Goal: Task Accomplishment & Management: Manage account settings

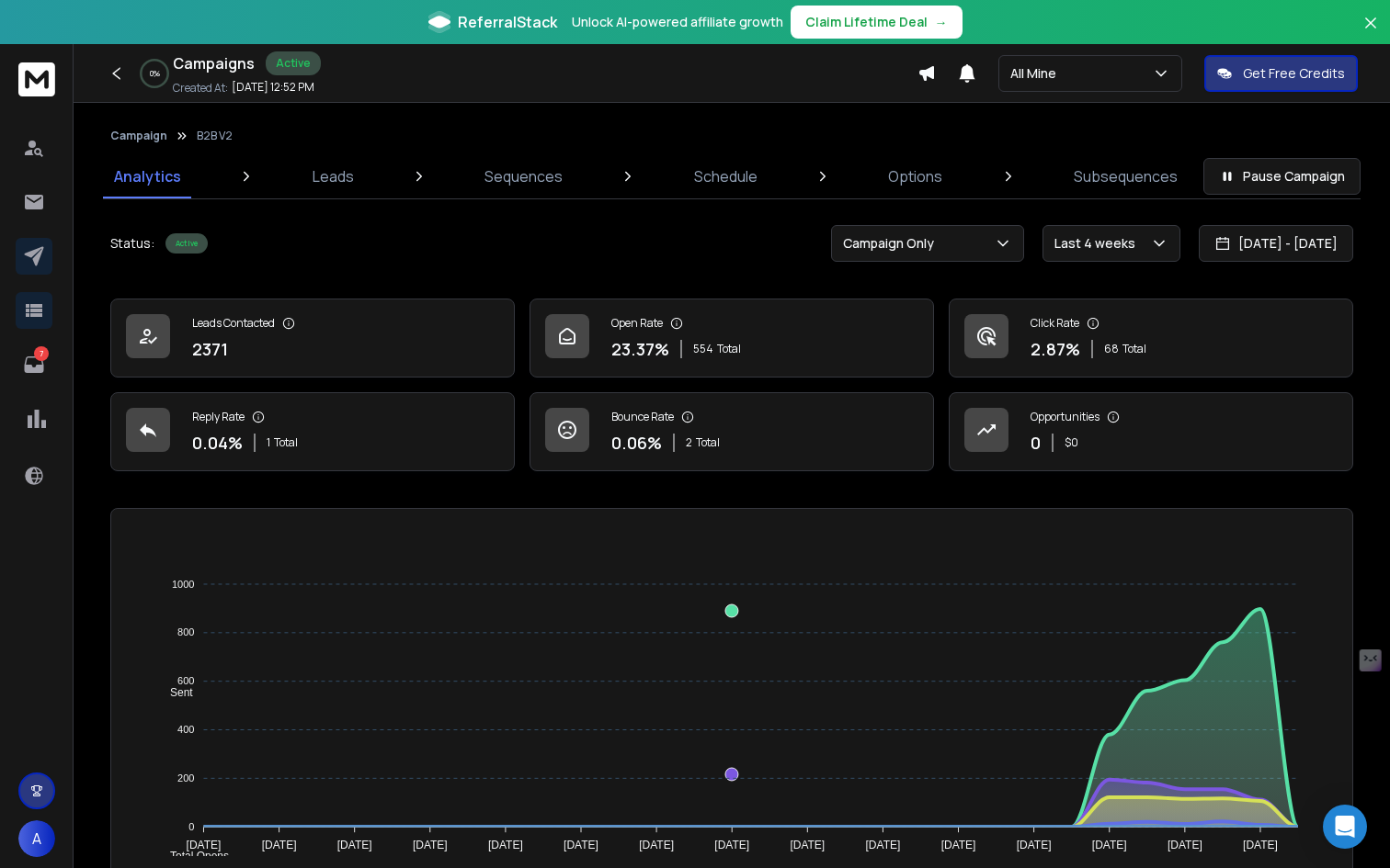
scroll to position [78, 0]
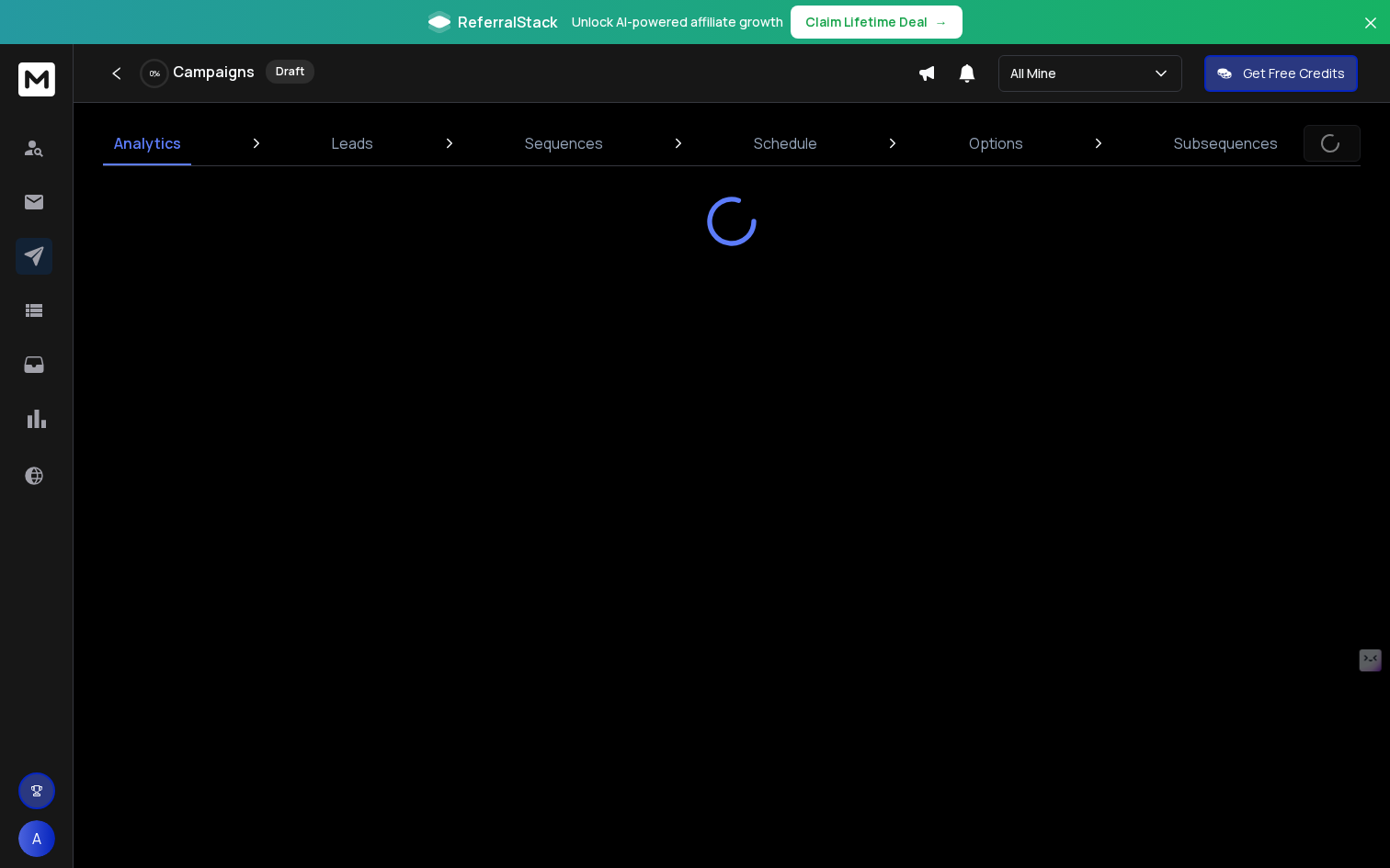
scroll to position [78, 0]
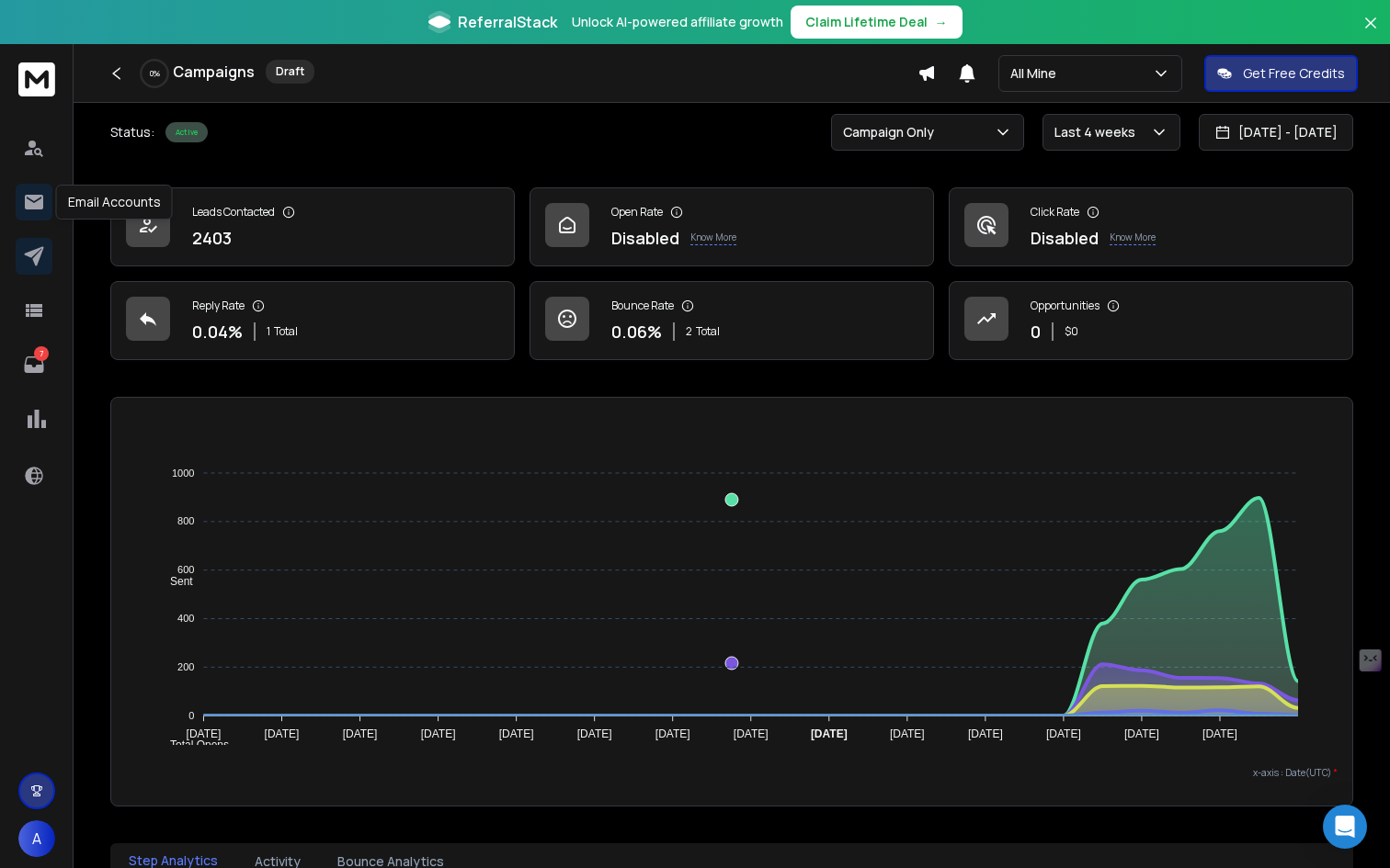
click at [33, 195] on icon at bounding box center [34, 202] width 18 height 15
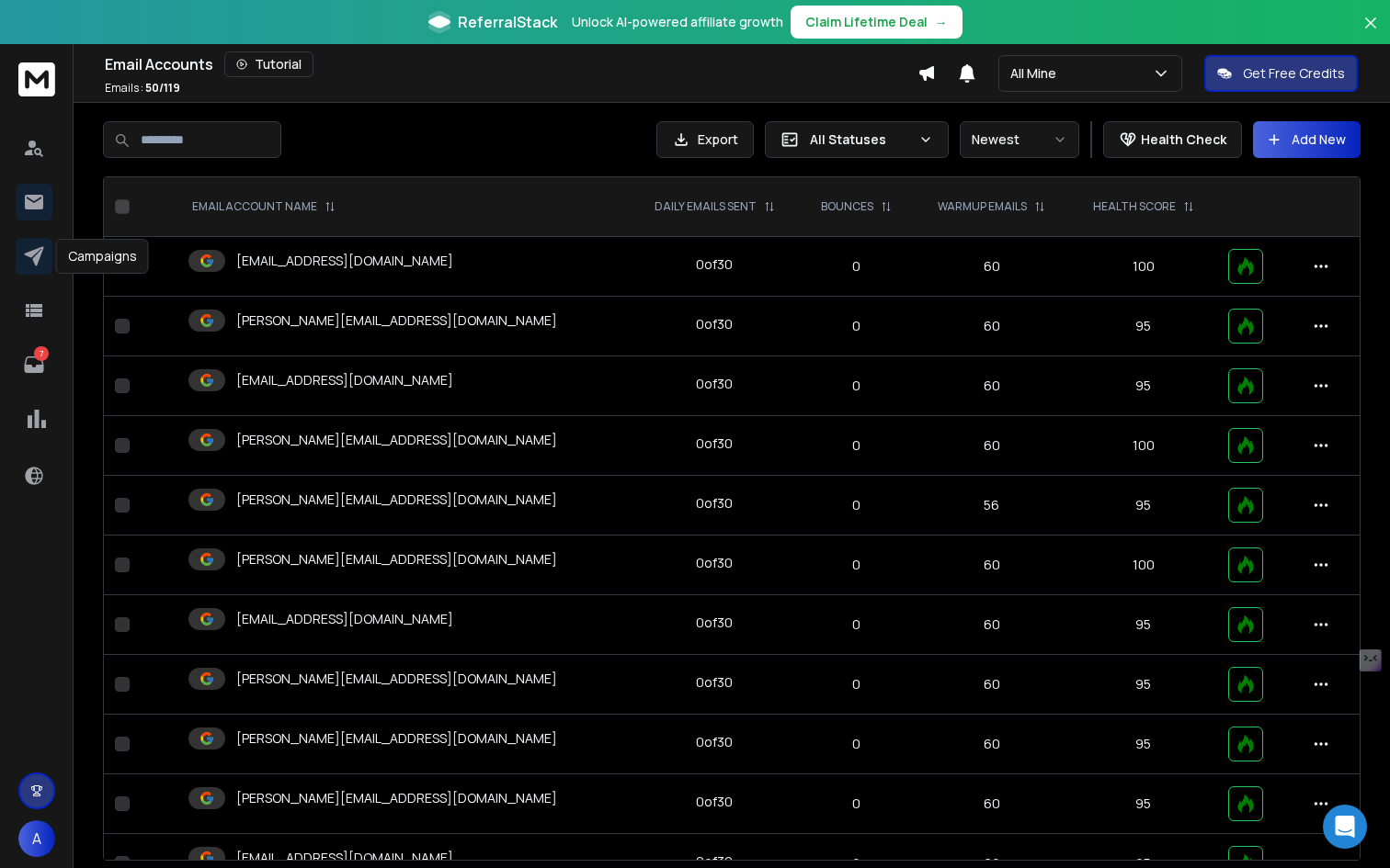
click at [33, 262] on icon at bounding box center [33, 256] width 19 height 19
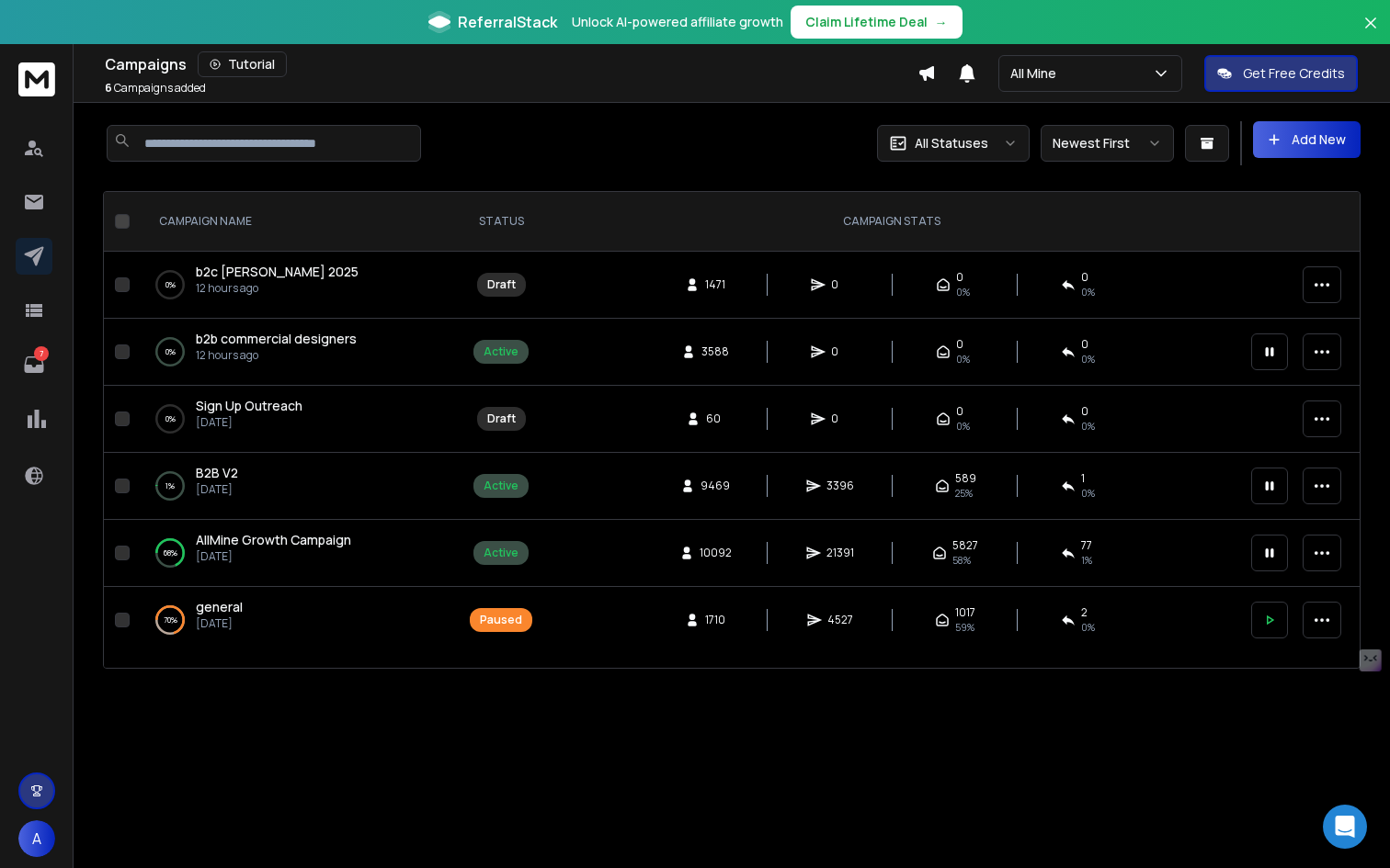
click at [349, 481] on div "1 % B2B V2 7 days ago" at bounding box center [298, 487] width 285 height 44
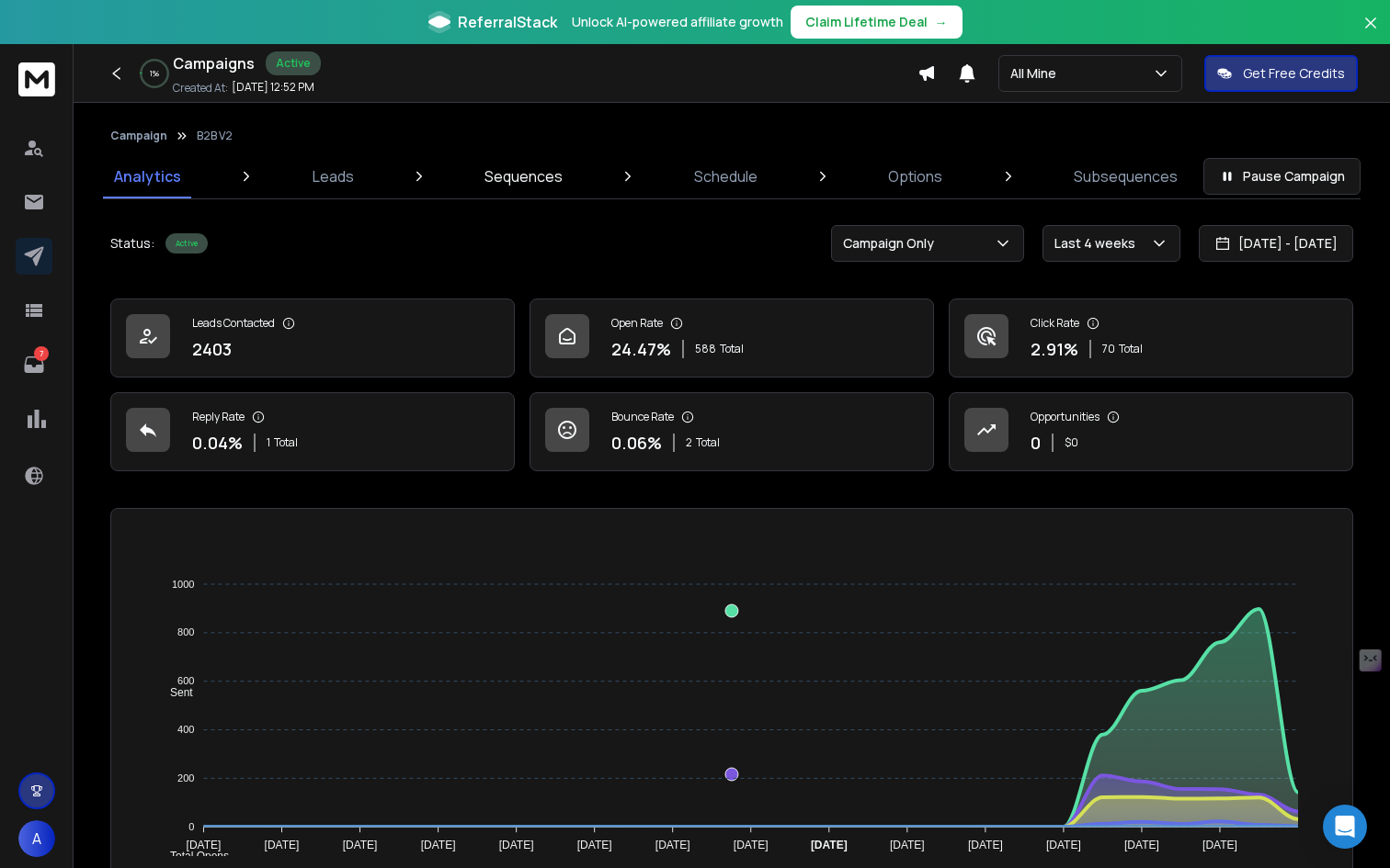
click at [515, 180] on p "Sequences" at bounding box center [524, 176] width 78 height 22
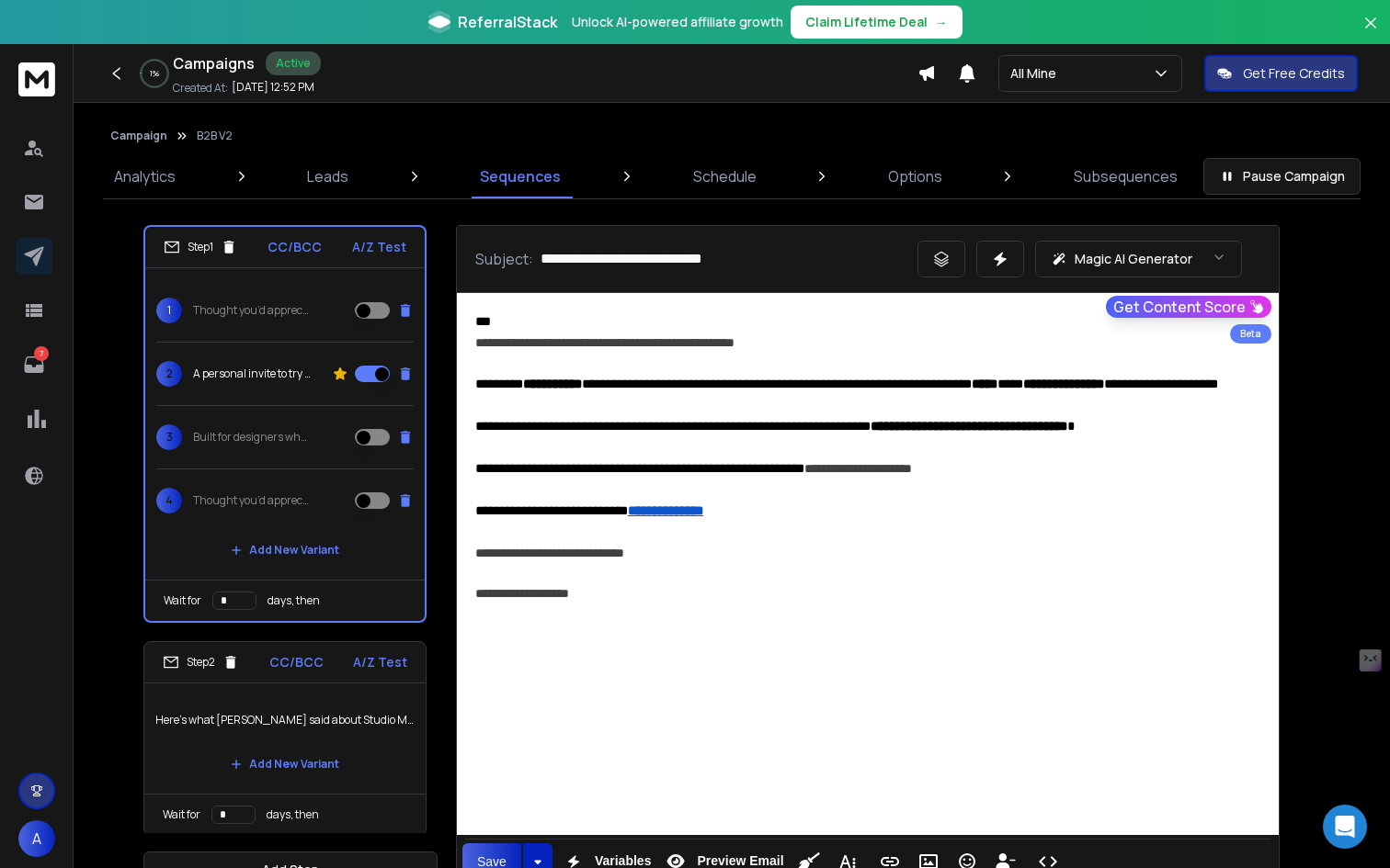
click at [364, 499] on button "button" at bounding box center [372, 500] width 35 height 17
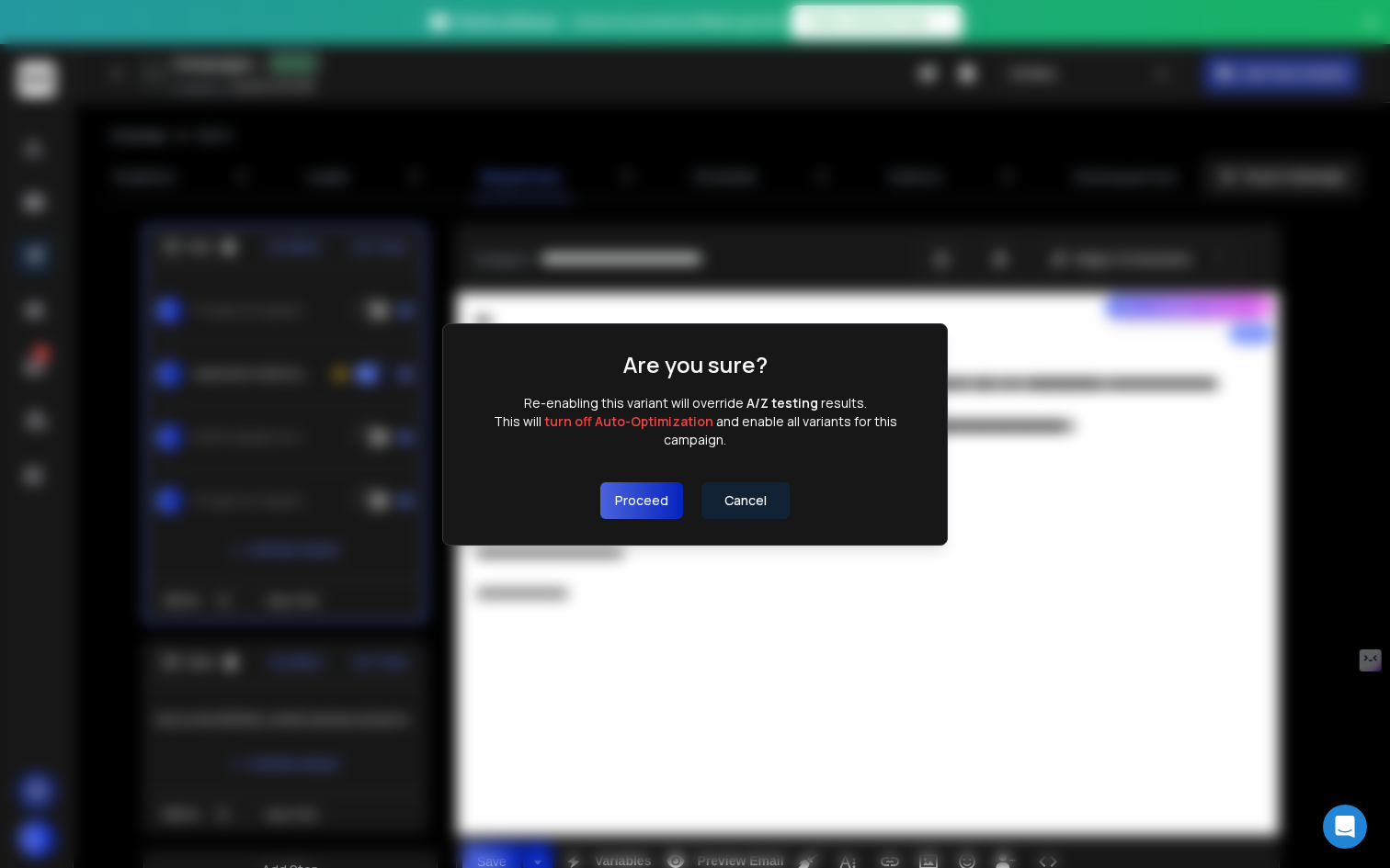
click at [623, 510] on button "Proceed" at bounding box center [642, 501] width 83 height 37
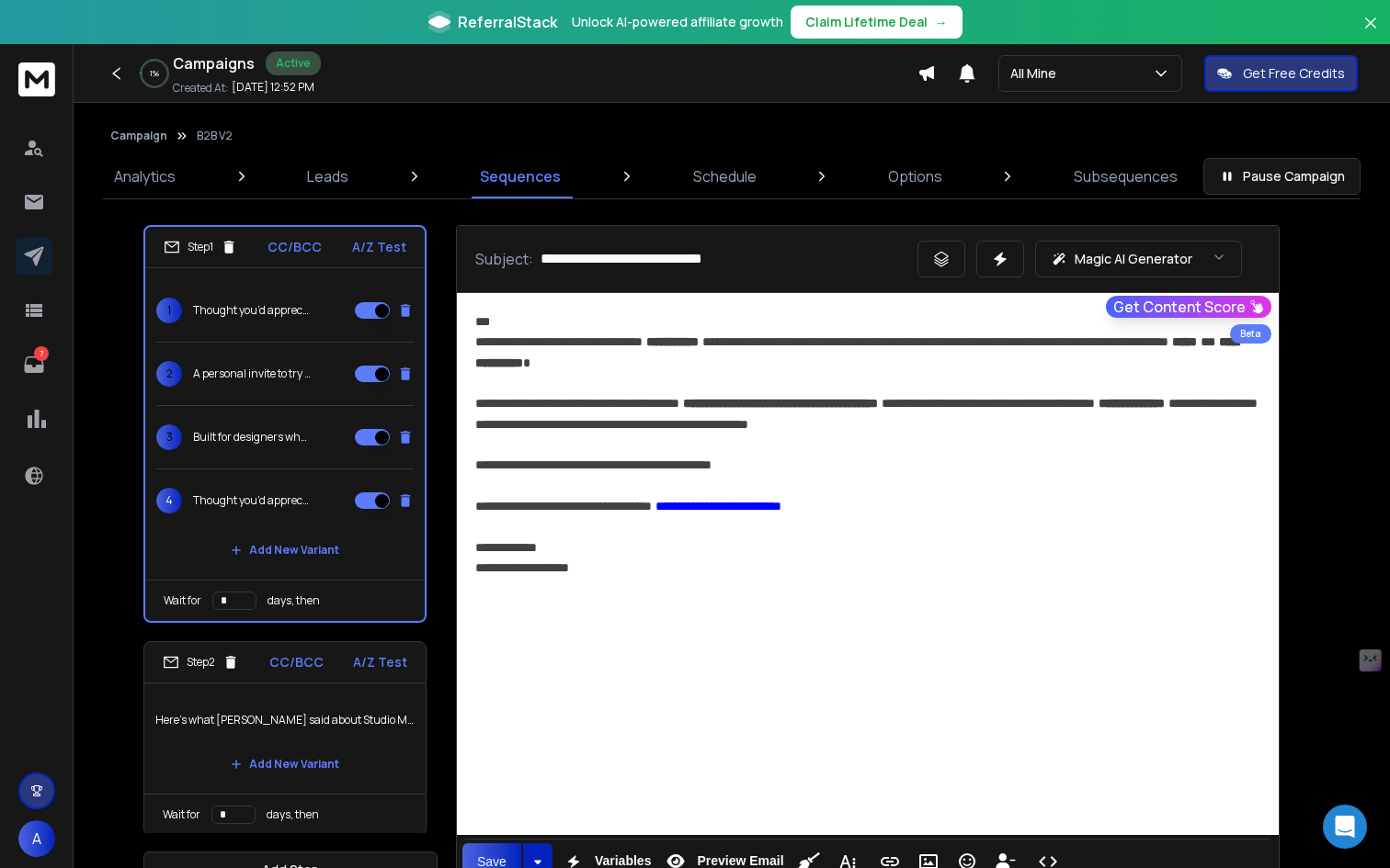
click at [283, 495] on p "Thought you’d appreciate this" at bounding box center [252, 500] width 118 height 15
click at [300, 443] on p "Built for designers who want better margins" at bounding box center [252, 438] width 118 height 15
click at [306, 378] on p "A personal invite to try Studio MINE (for designers)" at bounding box center [252, 374] width 118 height 15
click at [278, 368] on p "A personal invite to try Studio MINE (for designers)" at bounding box center [252, 374] width 118 height 15
click at [268, 314] on p "Thought you’d appreciate this" at bounding box center [252, 311] width 118 height 15
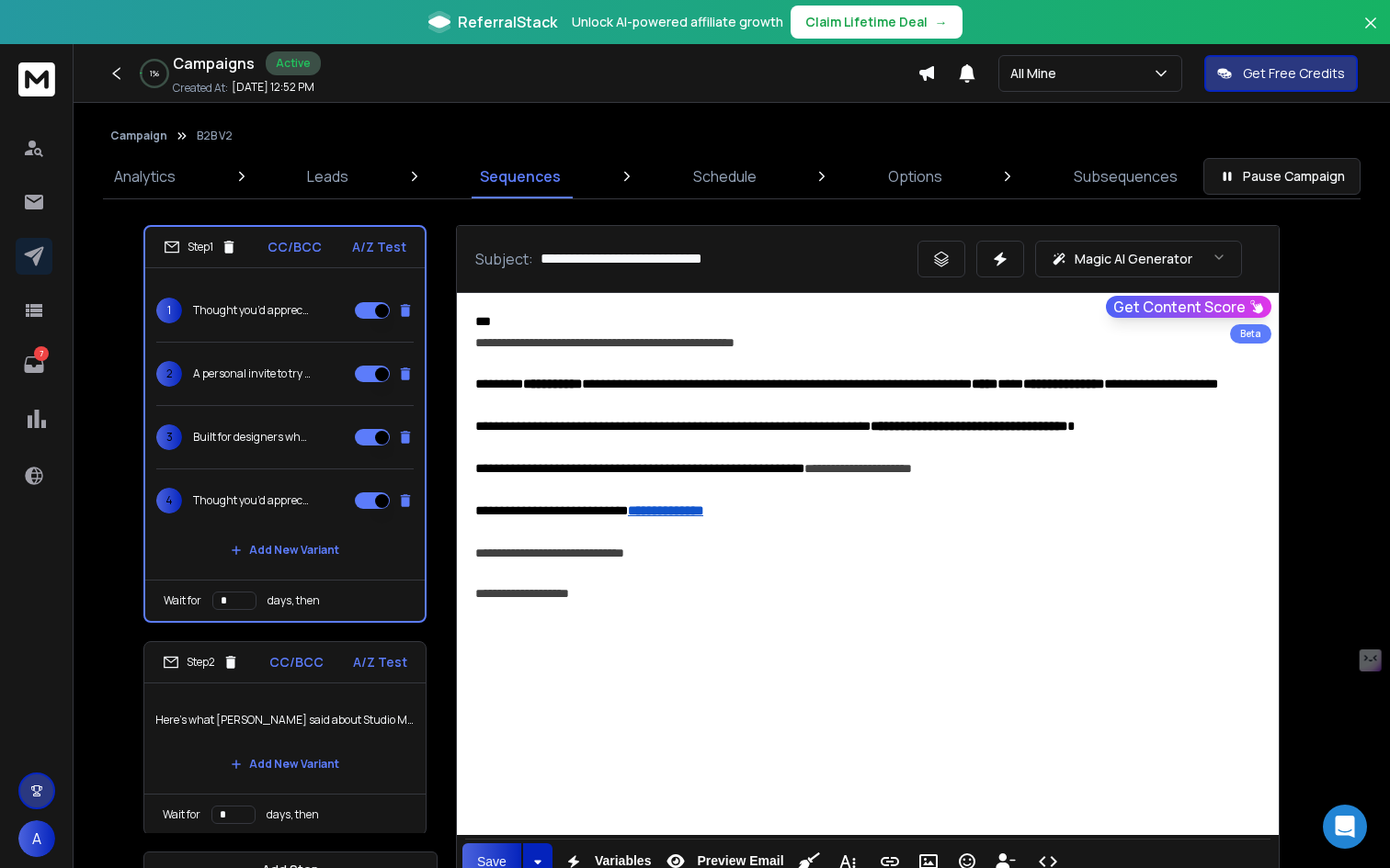
click at [273, 372] on p "A personal invite to try Studio MINE (for designers)" at bounding box center [252, 374] width 118 height 15
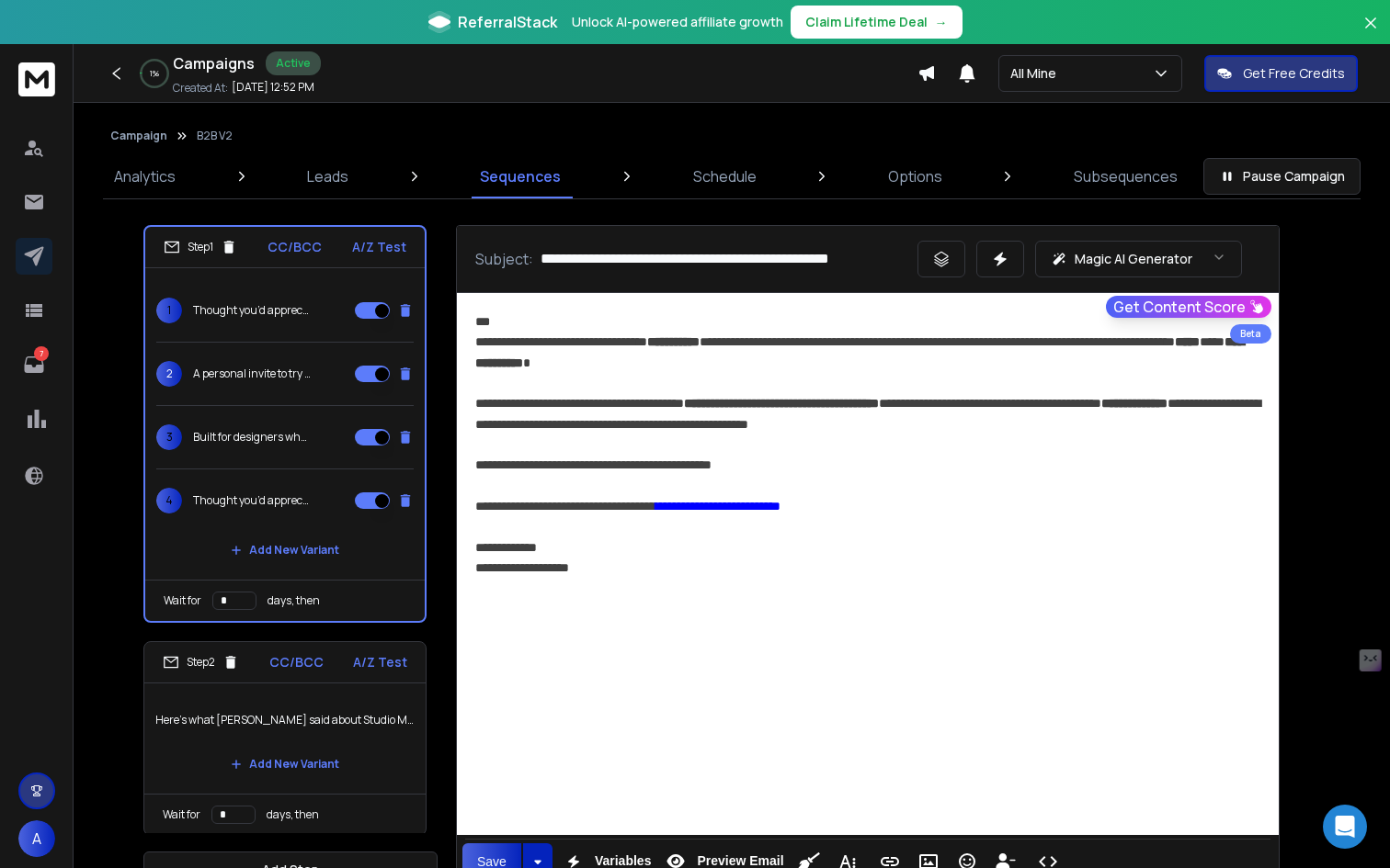
click at [268, 442] on p "Built for designers who want better margins" at bounding box center [252, 438] width 118 height 15
click at [294, 492] on div "4 Thought you’d appreciate this" at bounding box center [234, 501] width 155 height 26
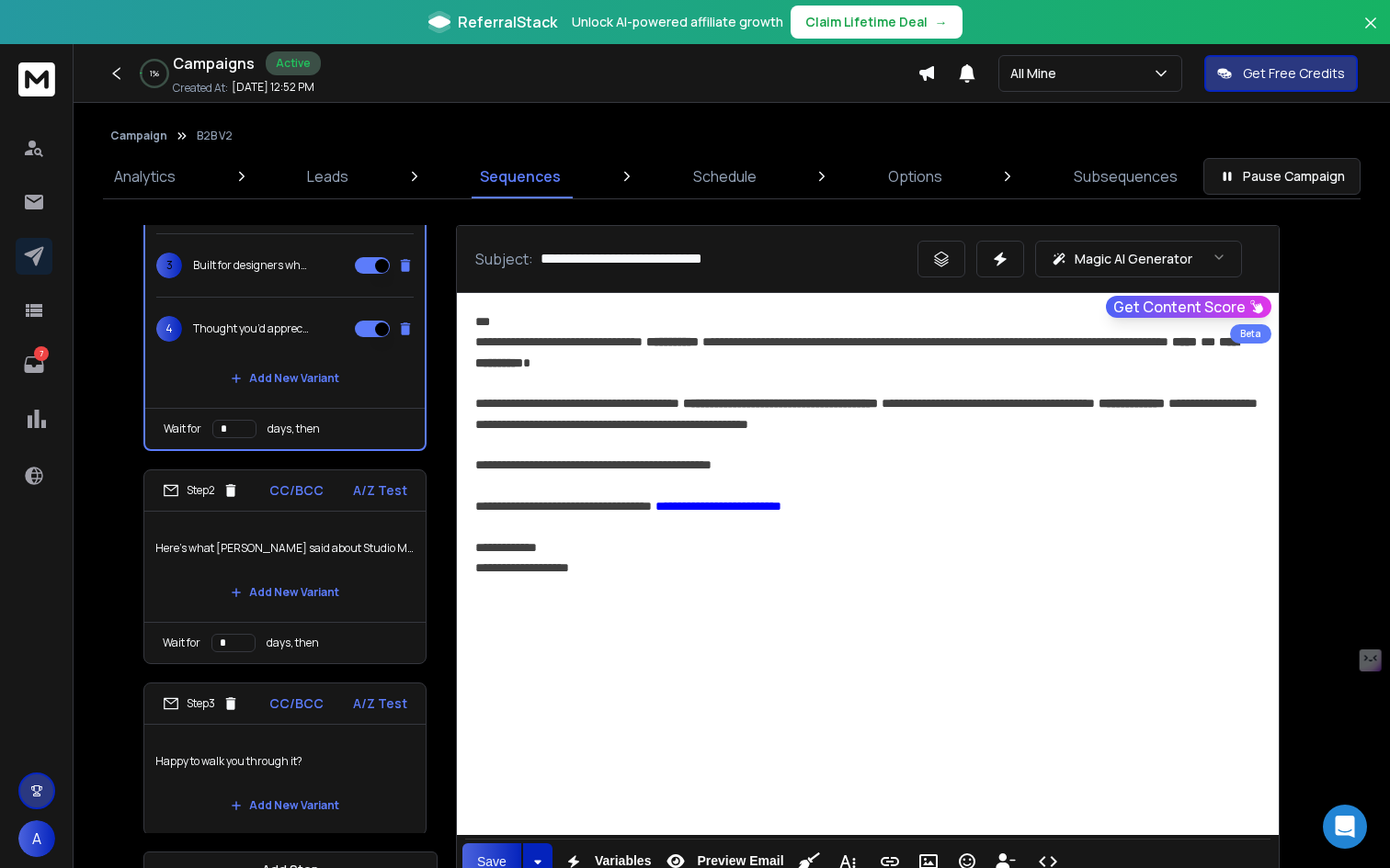
scroll to position [174, 0]
click at [350, 551] on p "Here’s what Nile Johnson said about Studio MINE" at bounding box center [285, 545] width 259 height 52
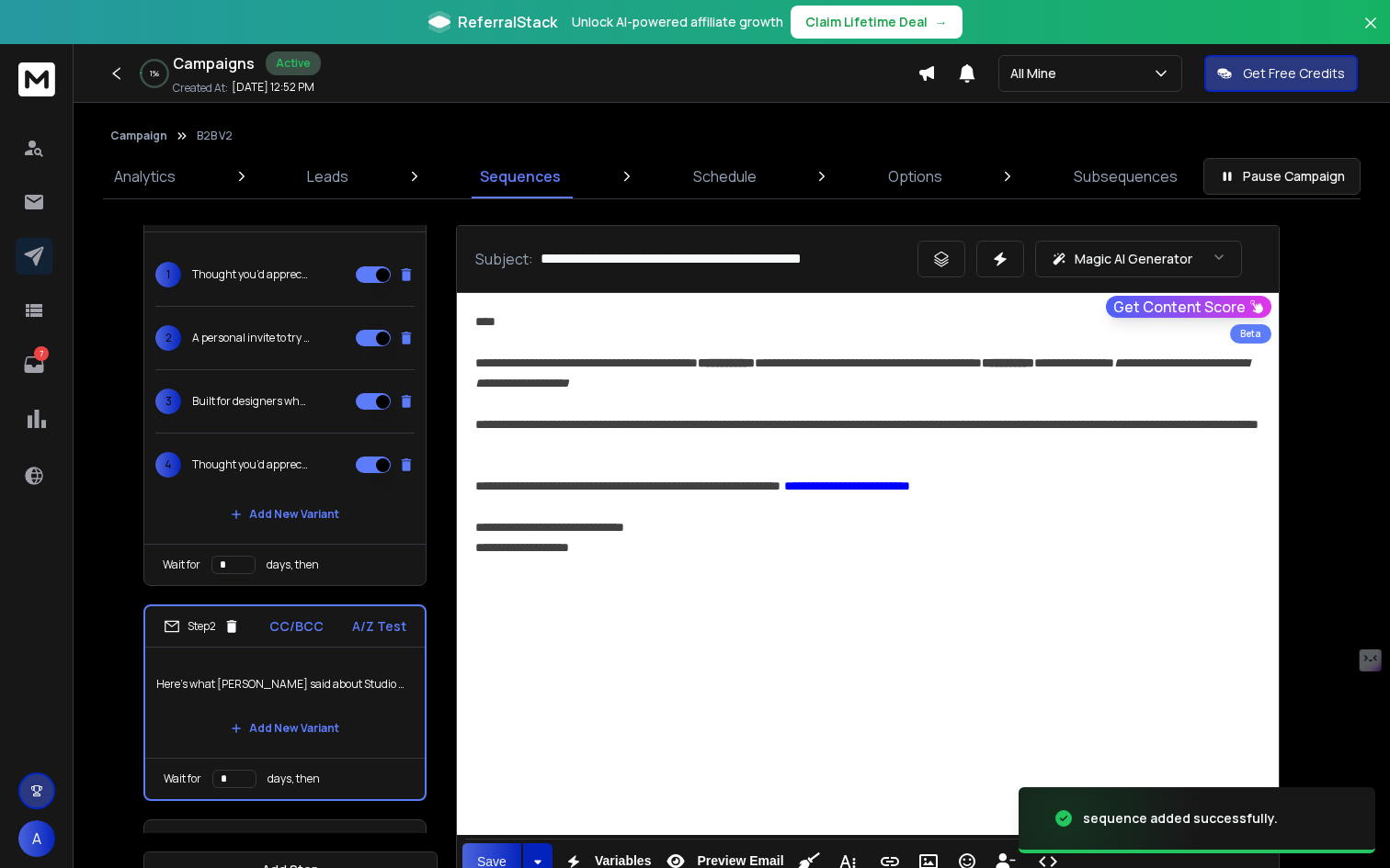
scroll to position [0, 0]
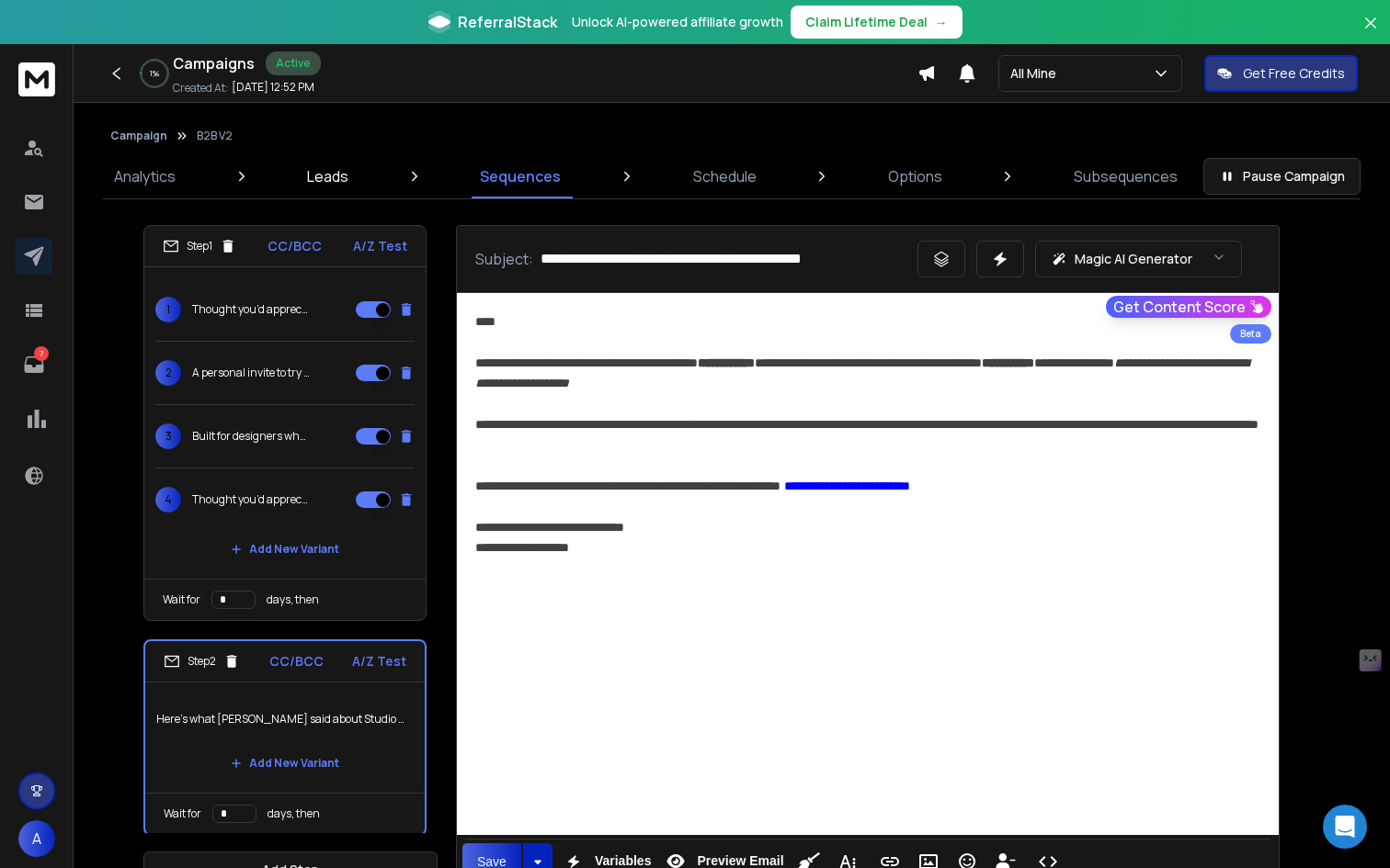
click at [326, 178] on p "Leads" at bounding box center [327, 176] width 41 height 22
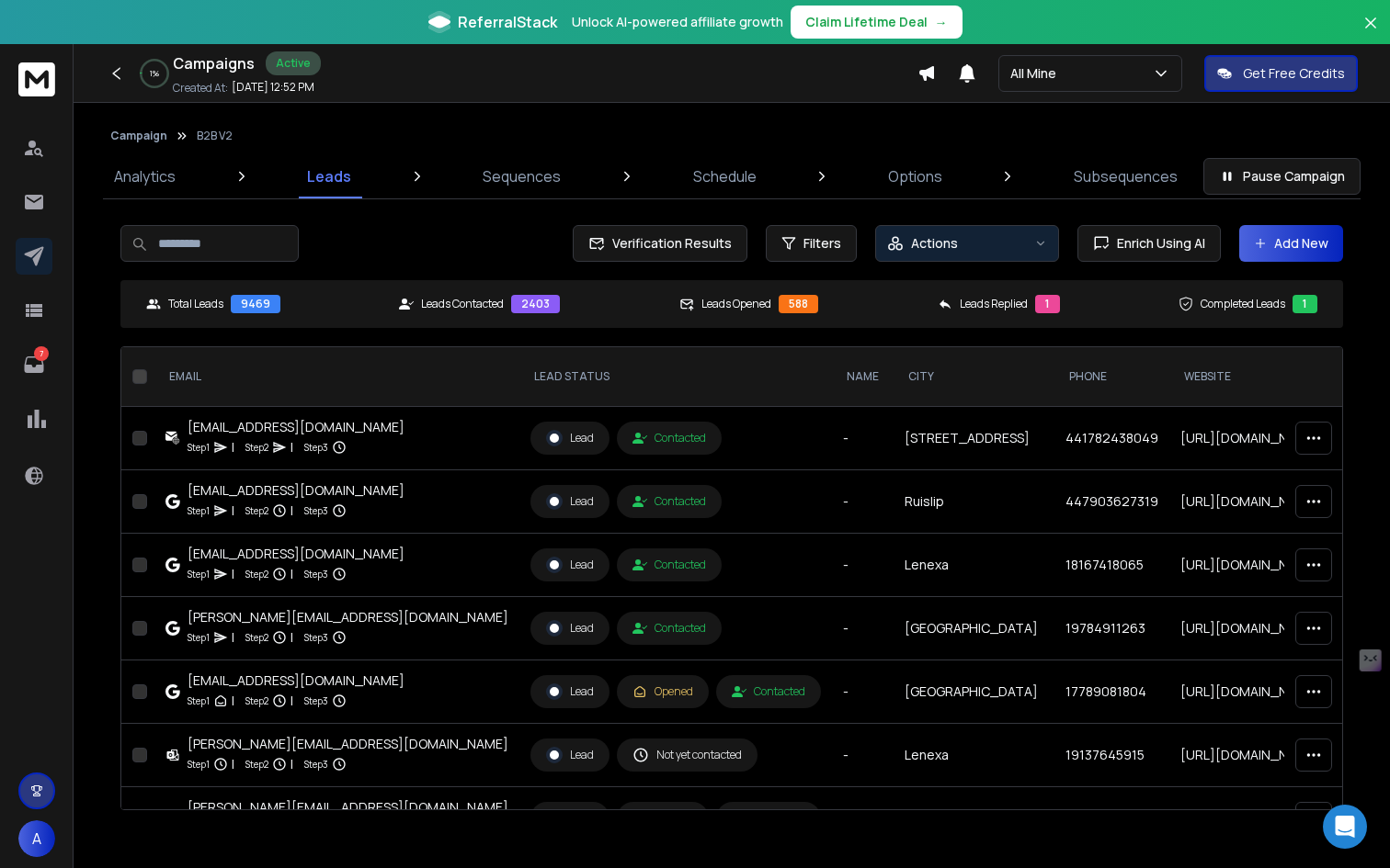
click at [962, 245] on div "Actions" at bounding box center [957, 243] width 140 height 18
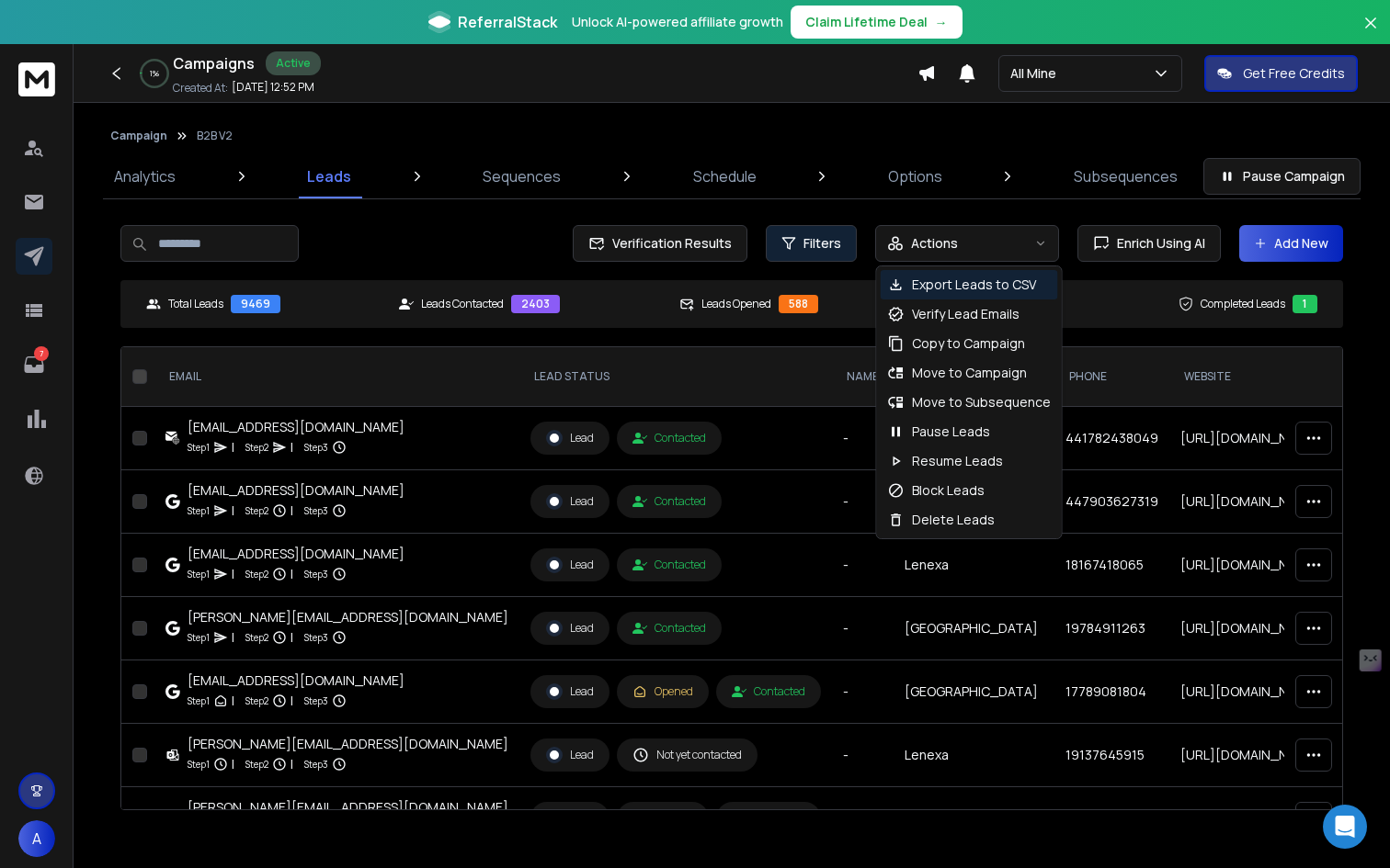
click at [817, 239] on span "Filters" at bounding box center [822, 243] width 38 height 18
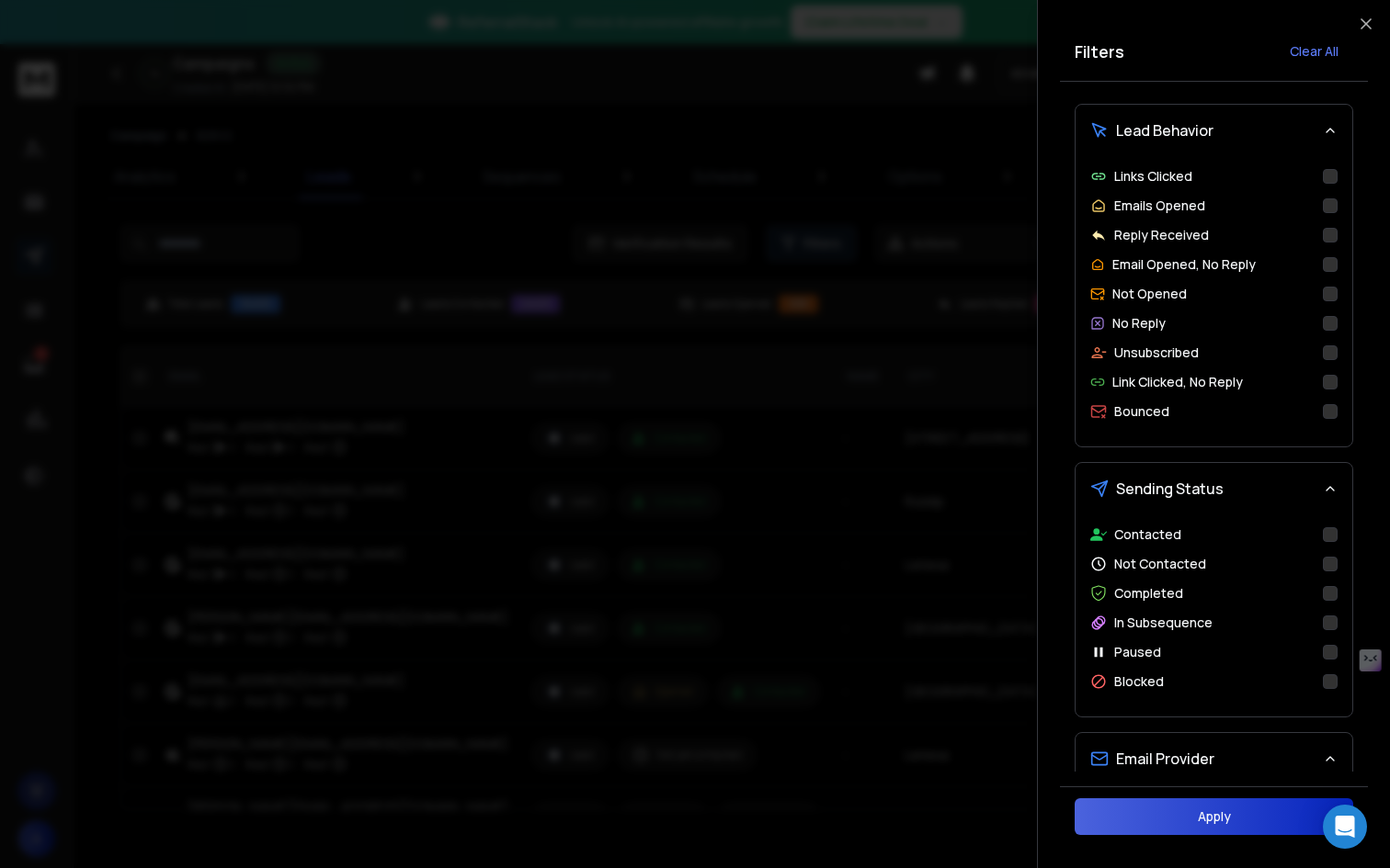
click at [807, 252] on div at bounding box center [695, 434] width 1390 height 868
click at [998, 416] on div at bounding box center [695, 434] width 1390 height 868
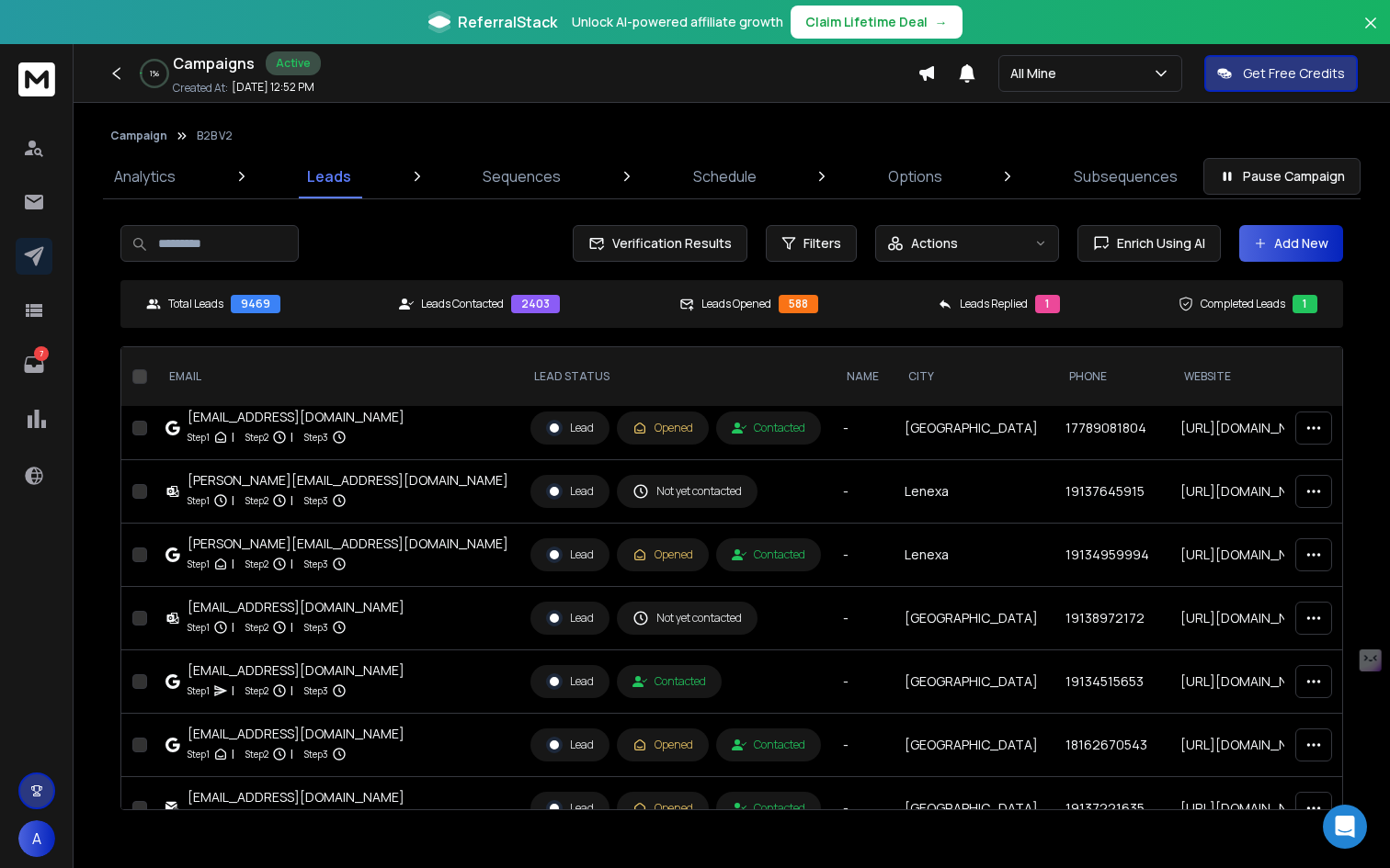
scroll to position [265, 0]
click at [38, 357] on p "7" at bounding box center [41, 354] width 15 height 15
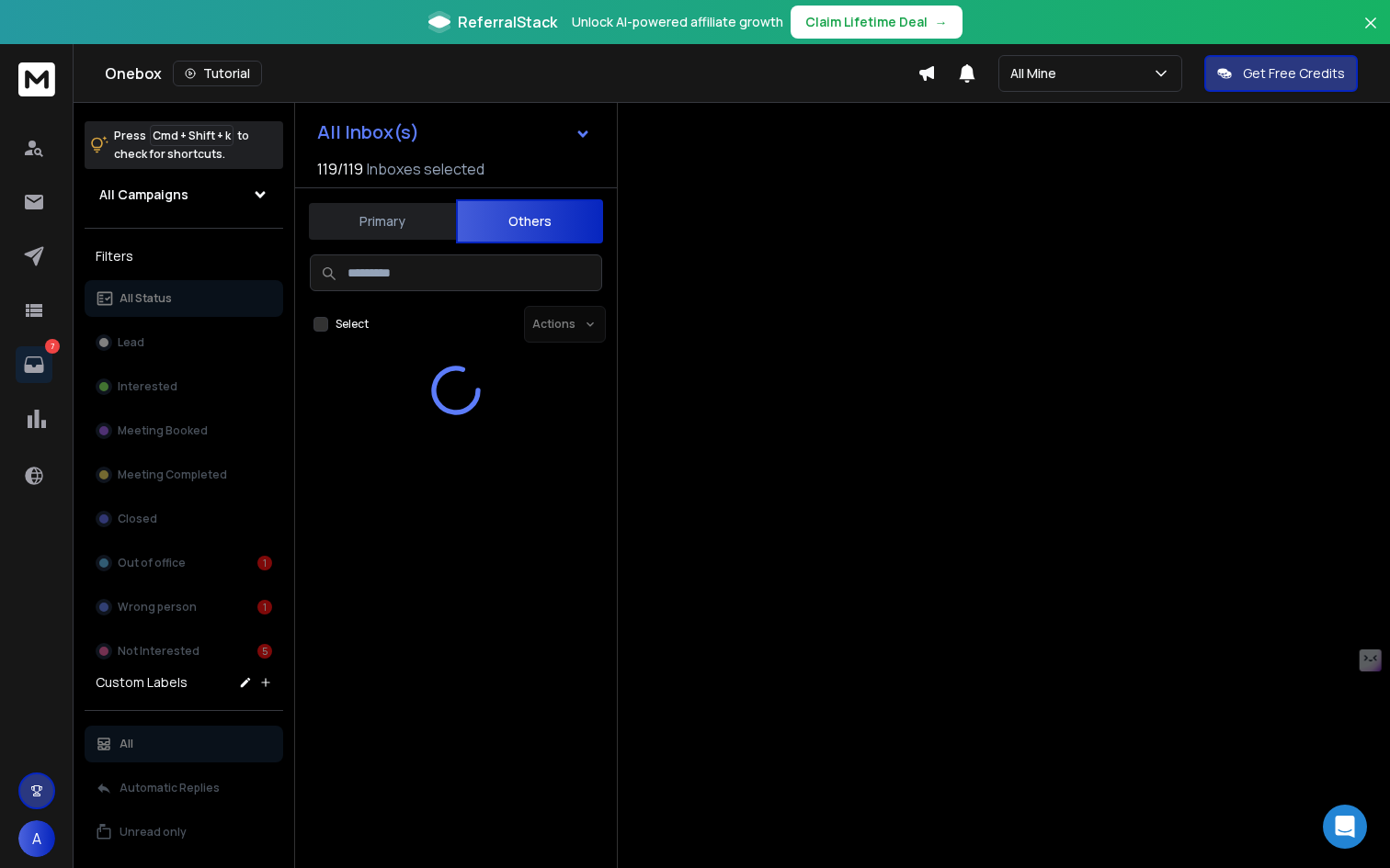
click at [533, 229] on button "Others" at bounding box center [530, 221] width 147 height 44
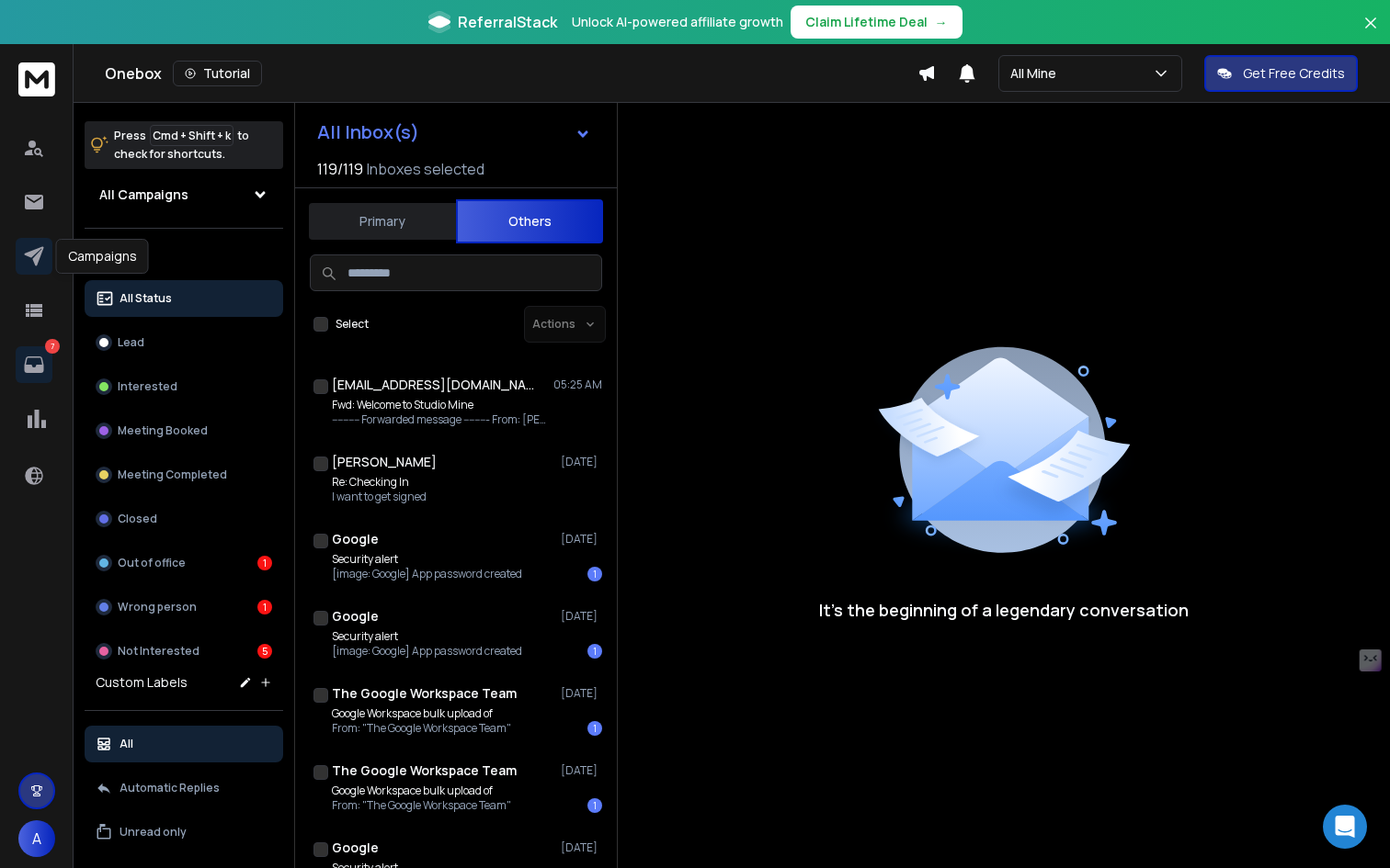
click at [47, 259] on link at bounding box center [34, 256] width 37 height 37
